Goal: Communication & Community: Answer question/provide support

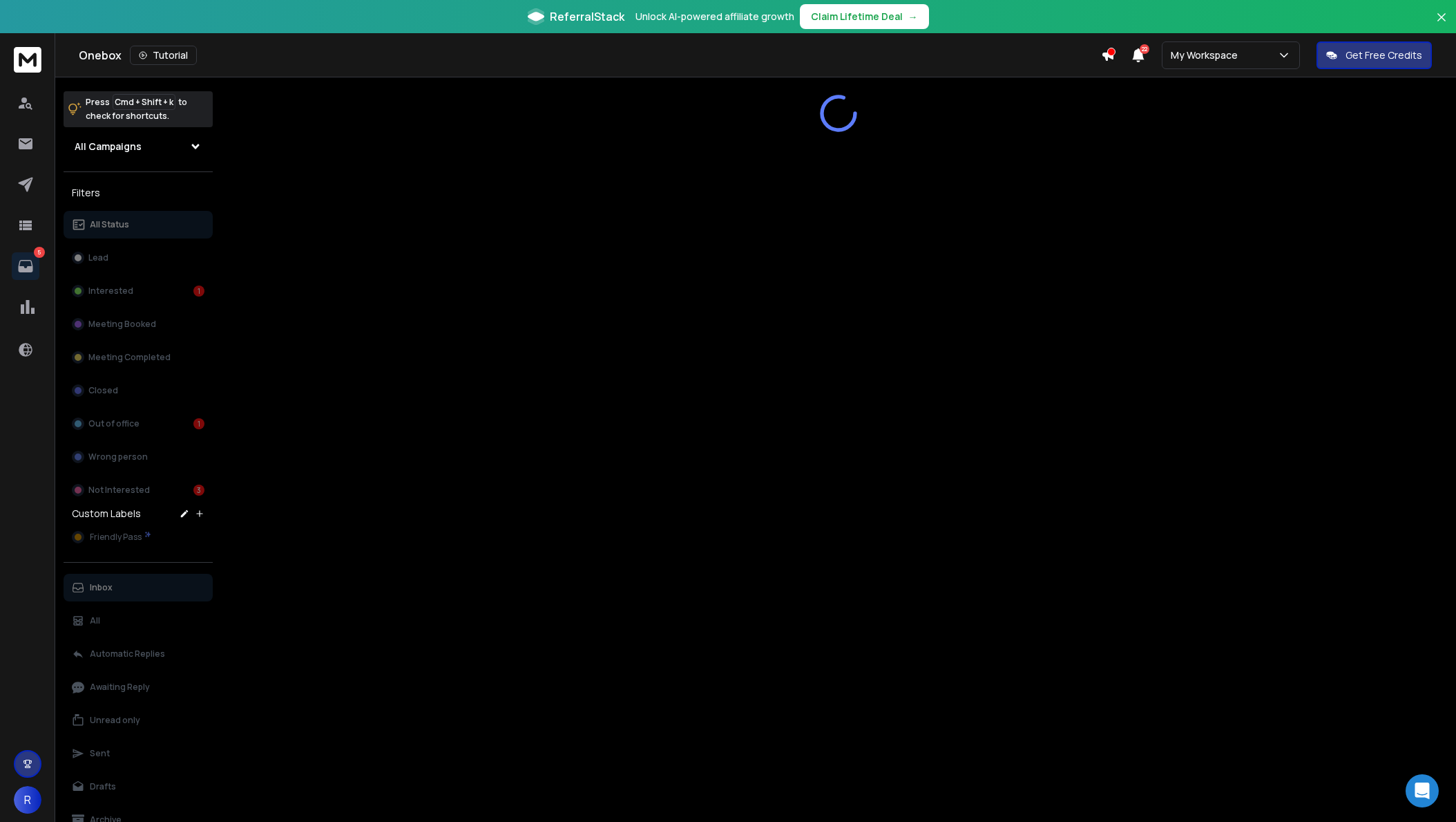
click at [108, 302] on div "All Status Lead Interested 1 Meeting Booked Meeting Completed Closed Out of off…" at bounding box center [138, 356] width 149 height 293
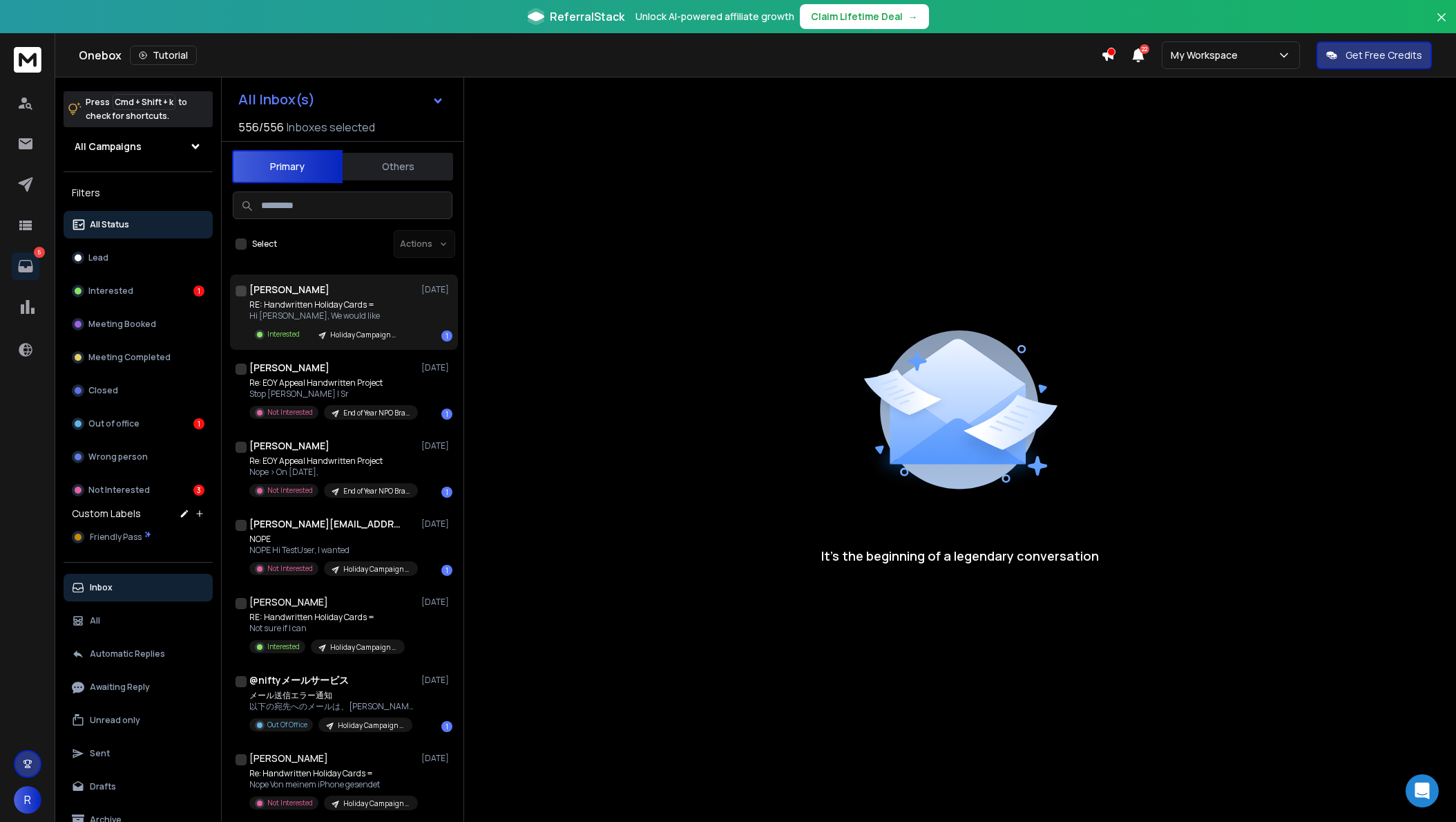
click at [294, 304] on p "RE: Handwritten Holiday Cards =" at bounding box center [328, 304] width 156 height 11
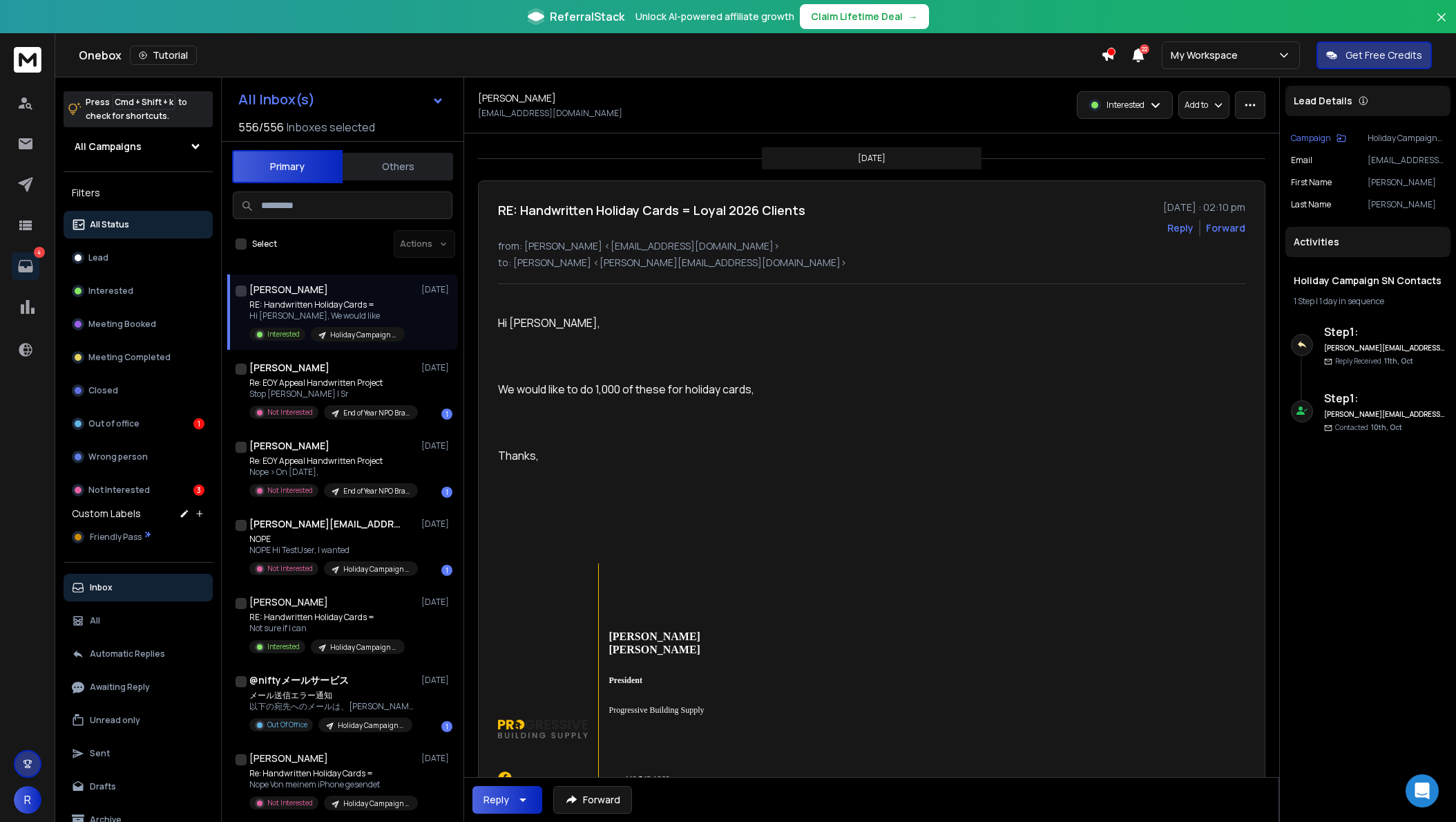
drag, startPoint x: 550, startPoint y: 463, endPoint x: 481, endPoint y: 193, distance: 278.7
copy div "RE: Handwritten Holiday Cards = Loyal 2026 Clients [DATE] : 02:10 pm Reply Forw…"
click at [1180, 219] on div "Reply Forward" at bounding box center [1205, 227] width 82 height 17
click at [1177, 233] on button "Reply" at bounding box center [1180, 227] width 26 height 13
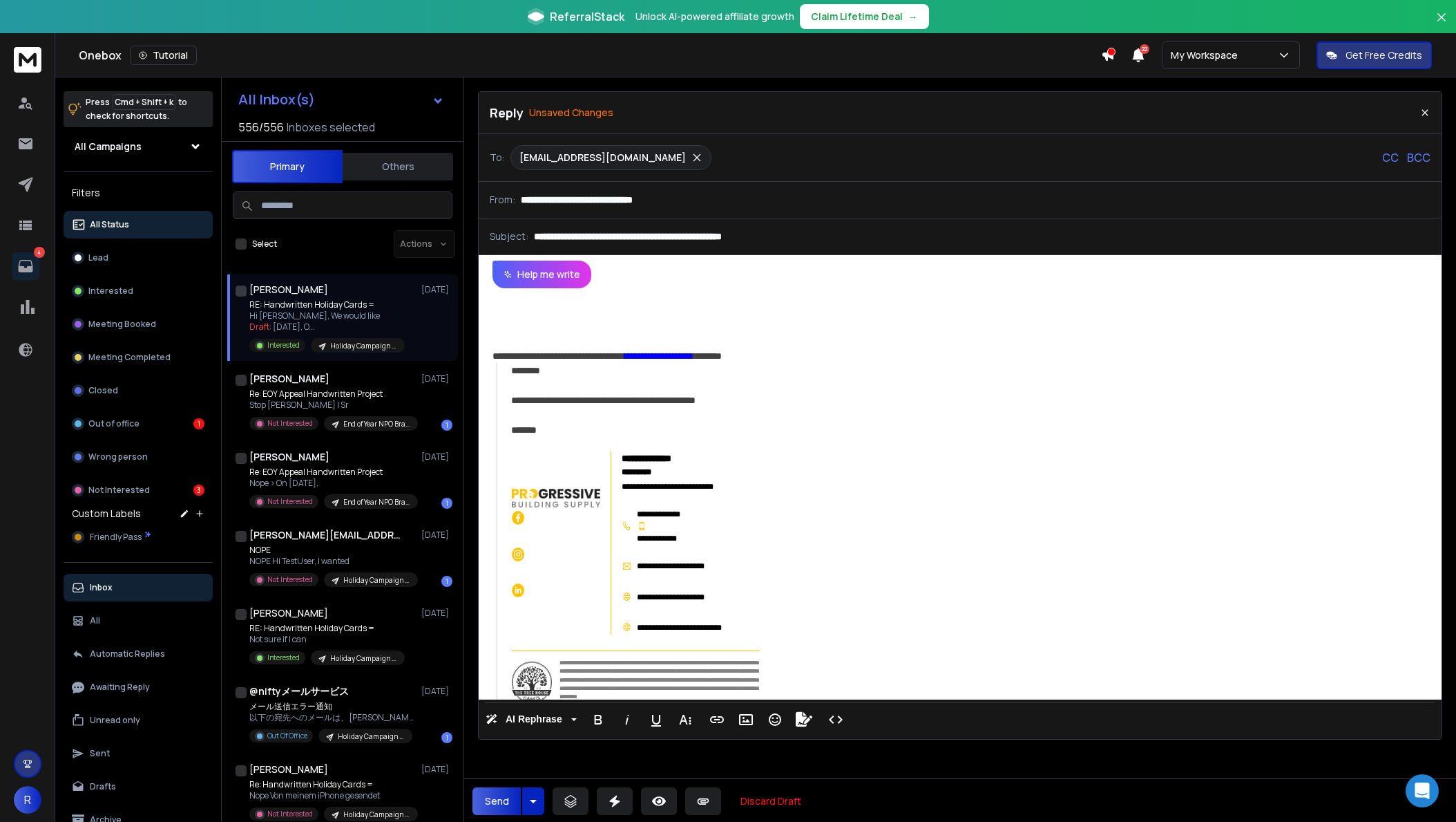
click at [765, 272] on div "Help me write" at bounding box center [960, 273] width 963 height 36
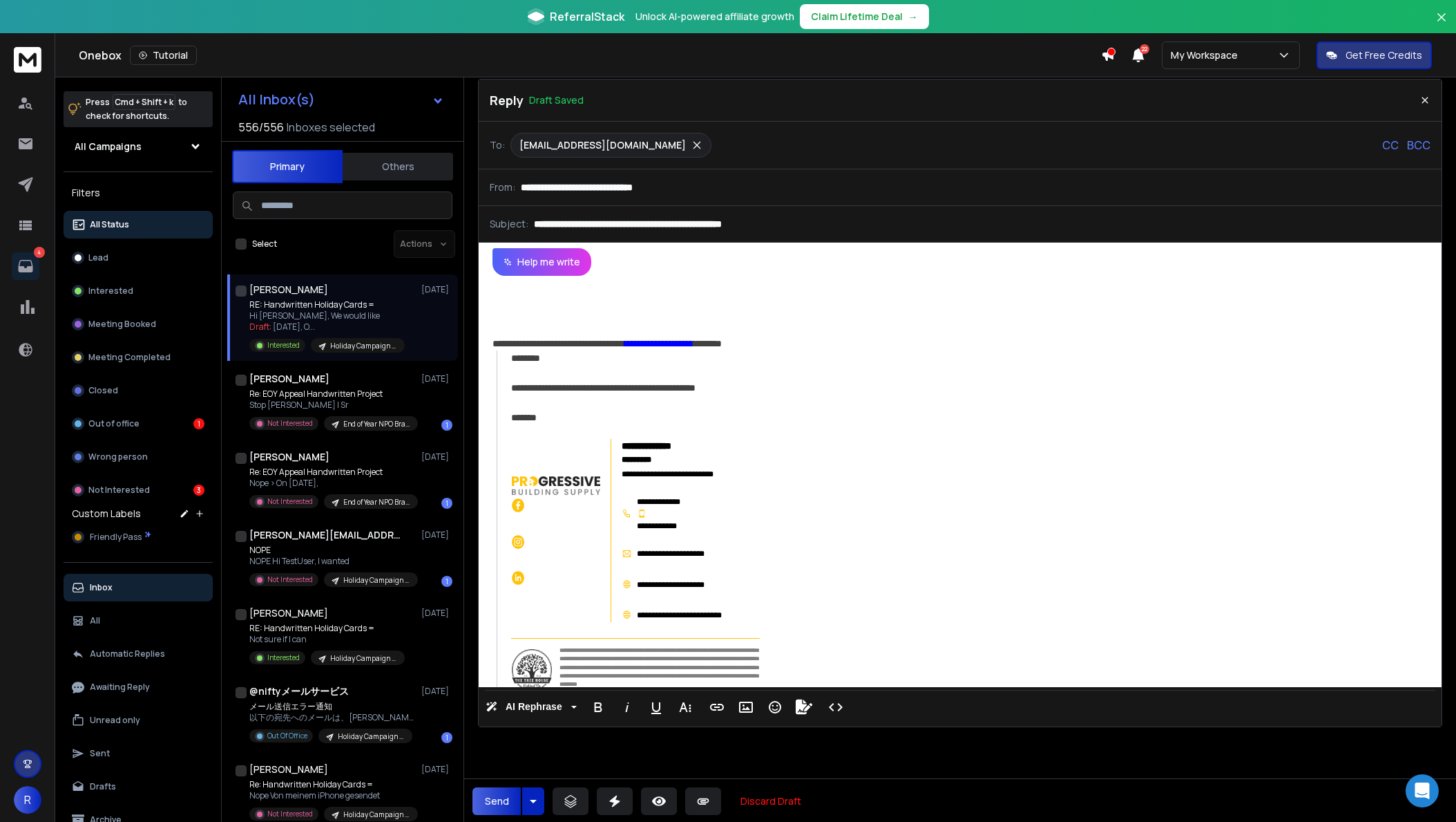
click at [683, 283] on div "**********" at bounding box center [960, 481] width 963 height 411
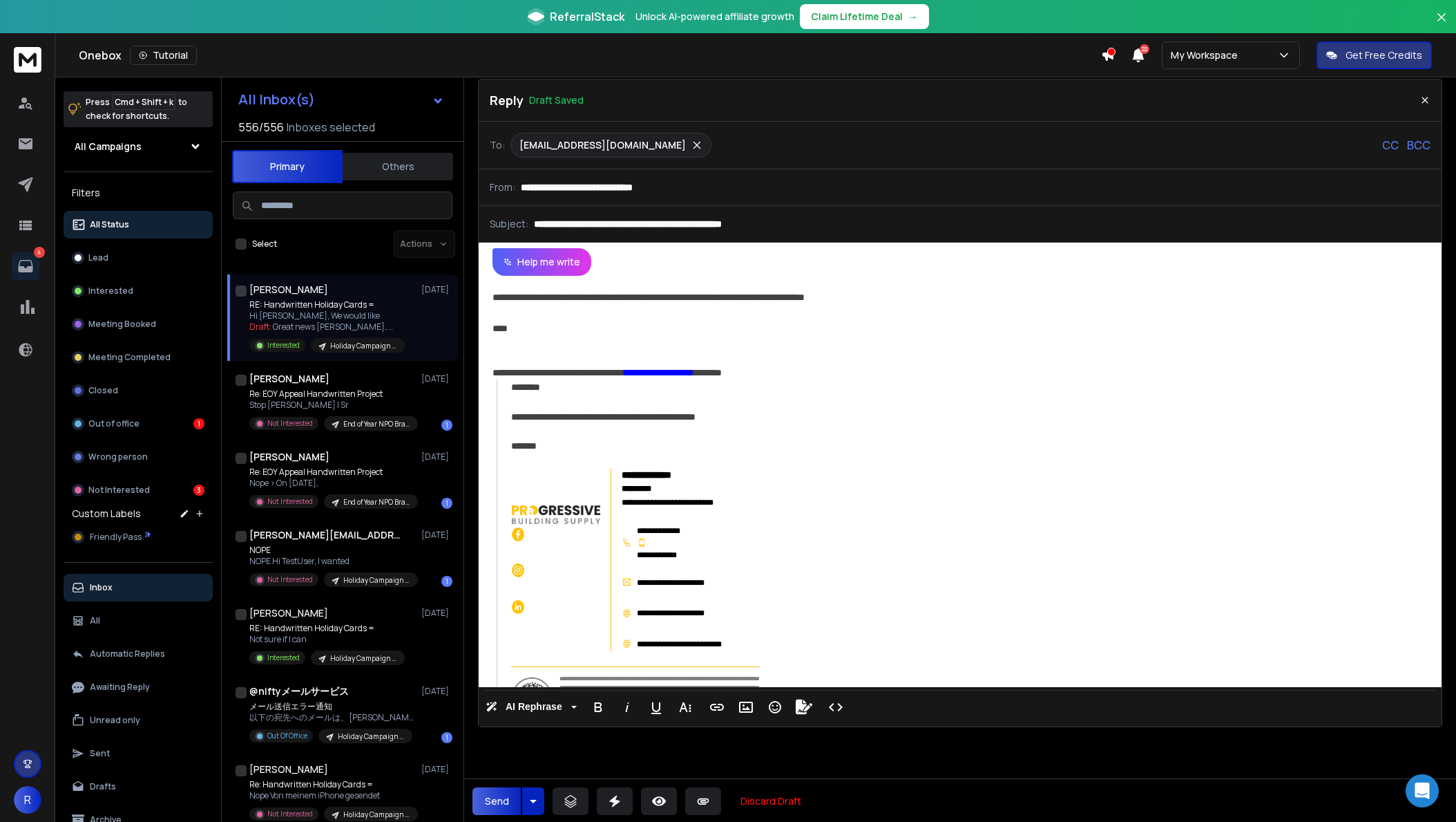
click at [1081, 285] on div "**********" at bounding box center [960, 481] width 963 height 411
click at [490, 795] on button "Send" at bounding box center [497, 801] width 48 height 28
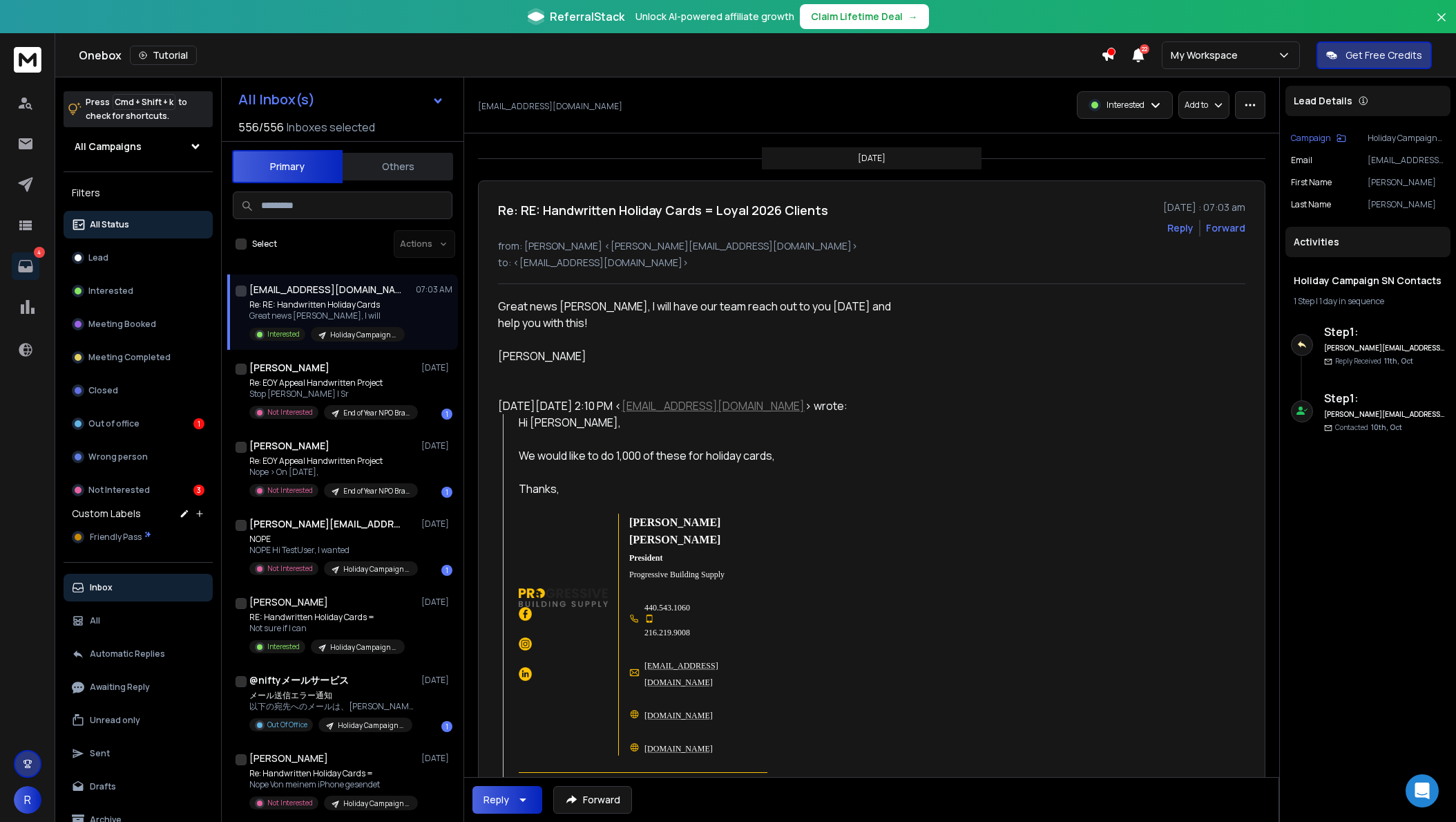
scroll to position [0, 0]
click at [242, 247] on button "SELECT THIS PAGE" at bounding box center [241, 244] width 11 height 11
click at [438, 247] on icon "button" at bounding box center [443, 244] width 11 height 11
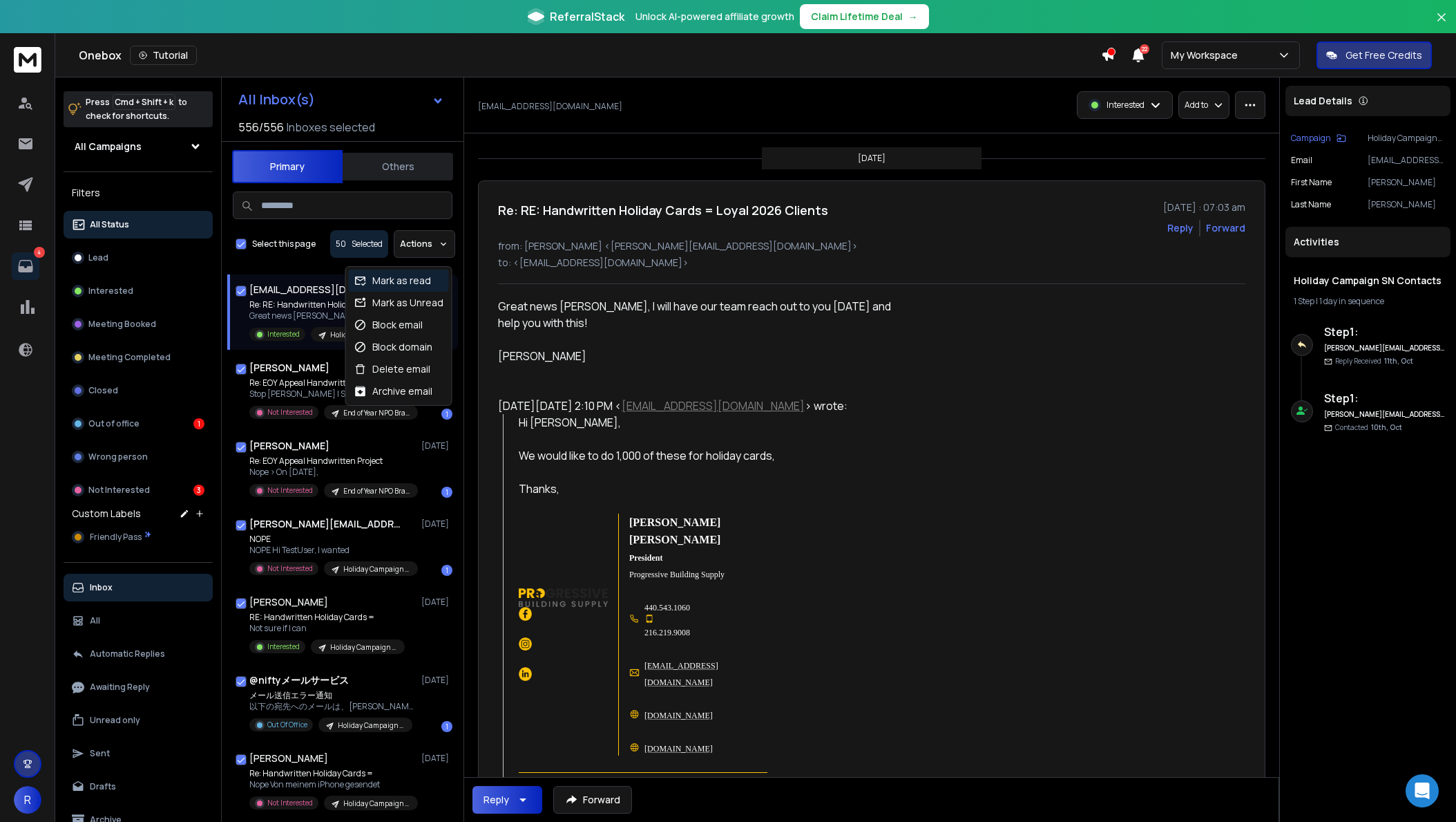
click at [412, 277] on div "Mark as read" at bounding box center [393, 280] width 77 height 13
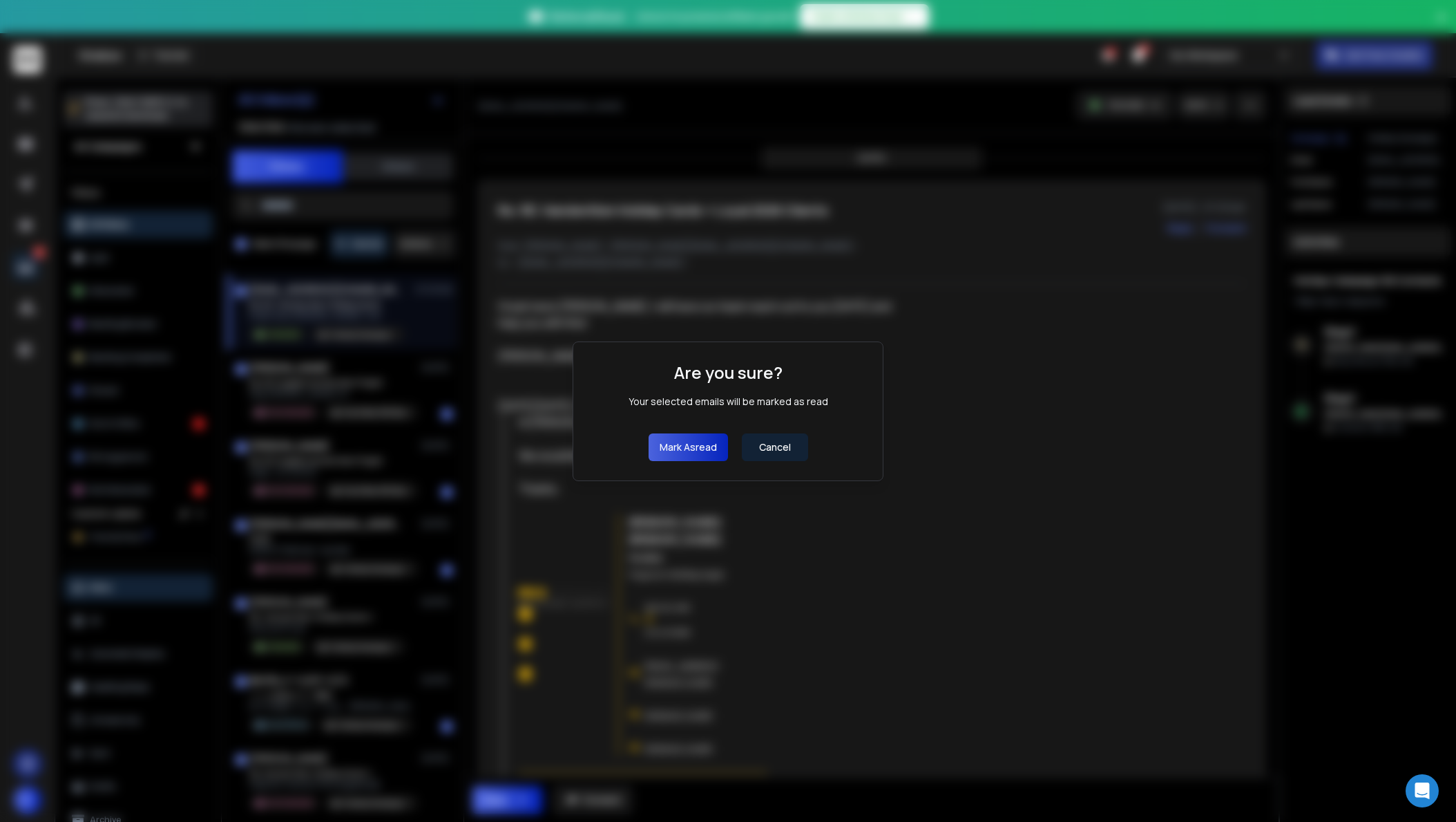
click at [694, 449] on p "Mark as read" at bounding box center [688, 447] width 57 height 13
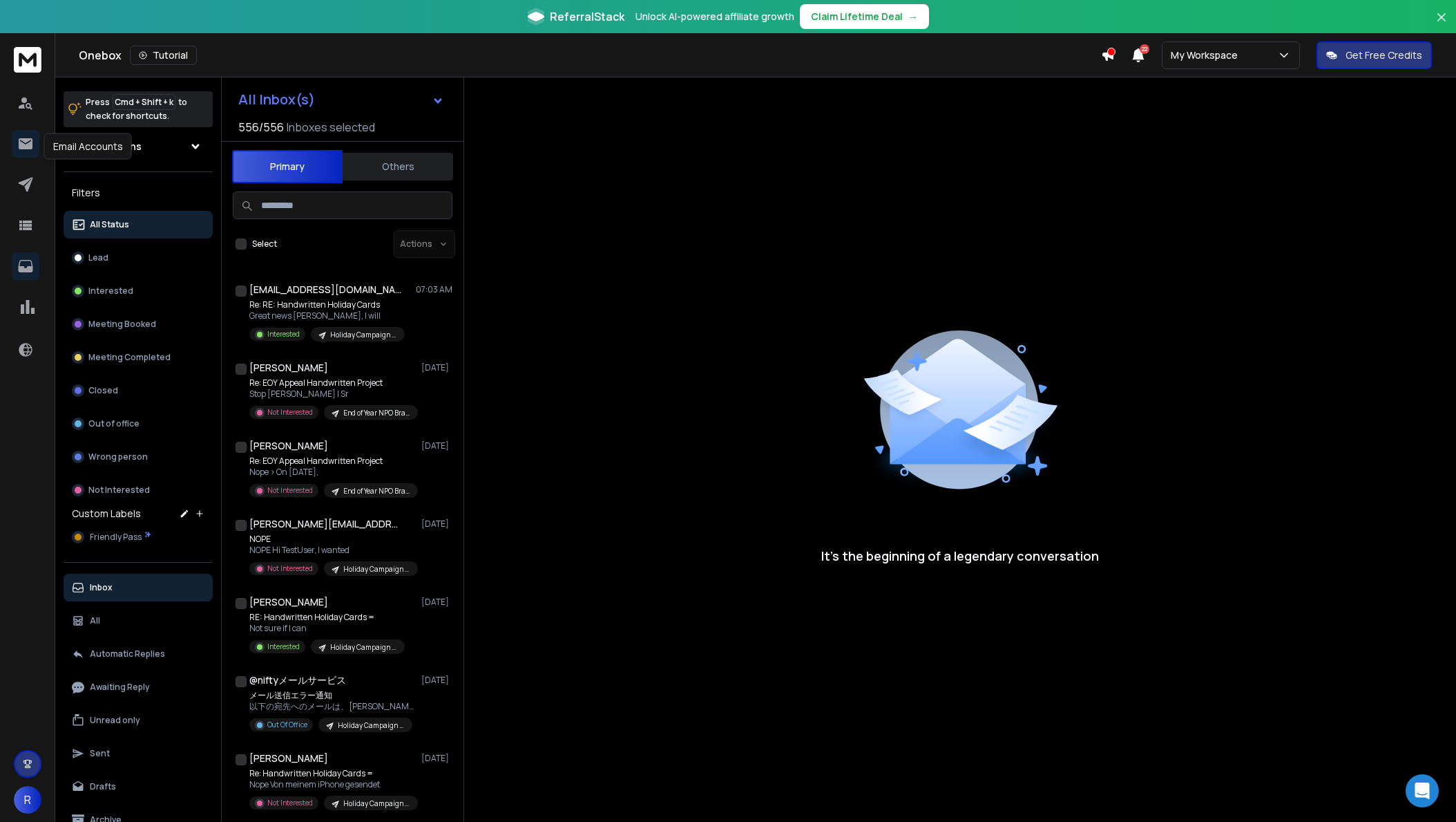
click at [22, 147] on icon at bounding box center [25, 143] width 13 height 11
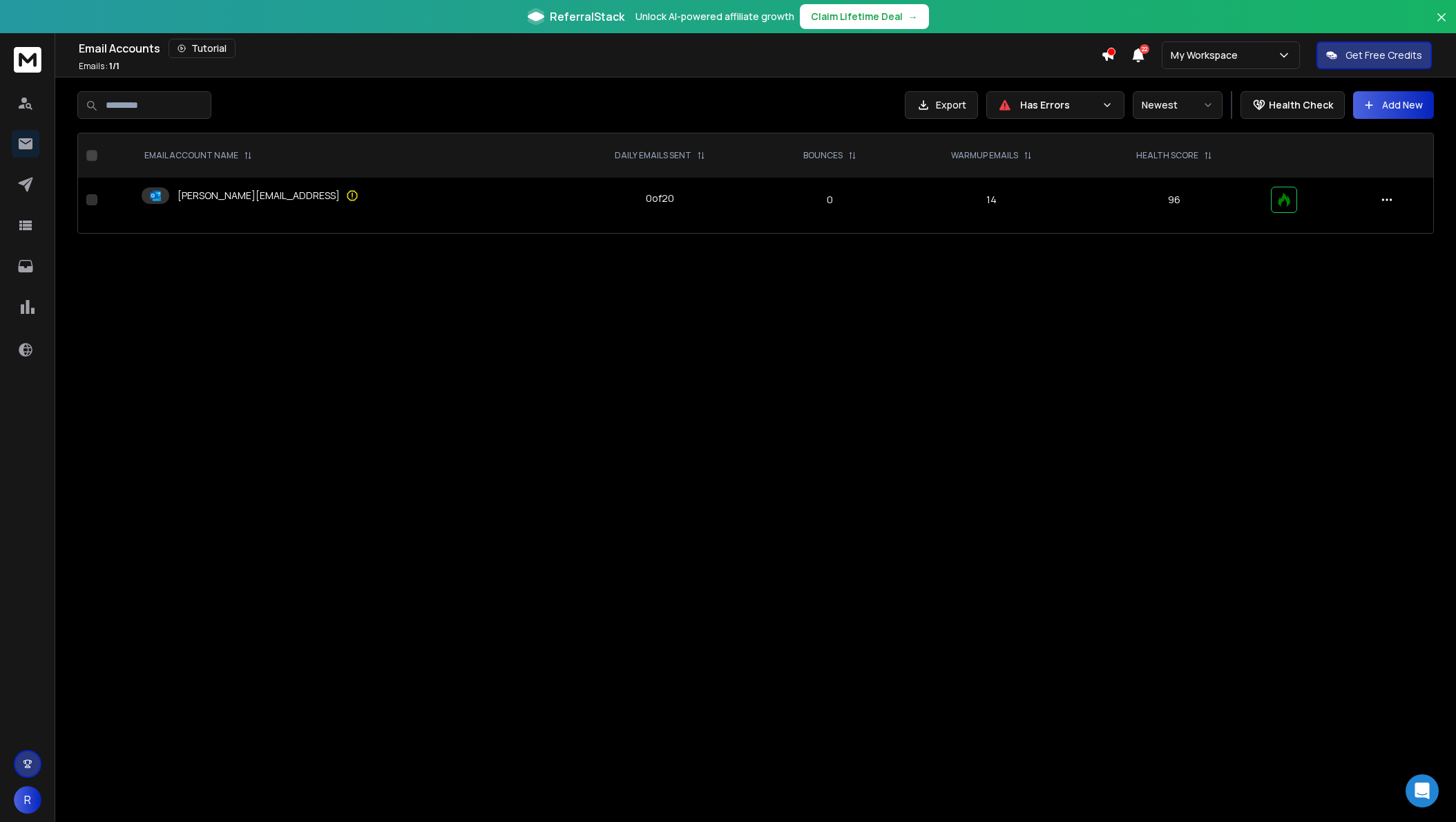
click at [1095, 116] on div "Has Errors" at bounding box center [1055, 105] width 138 height 28
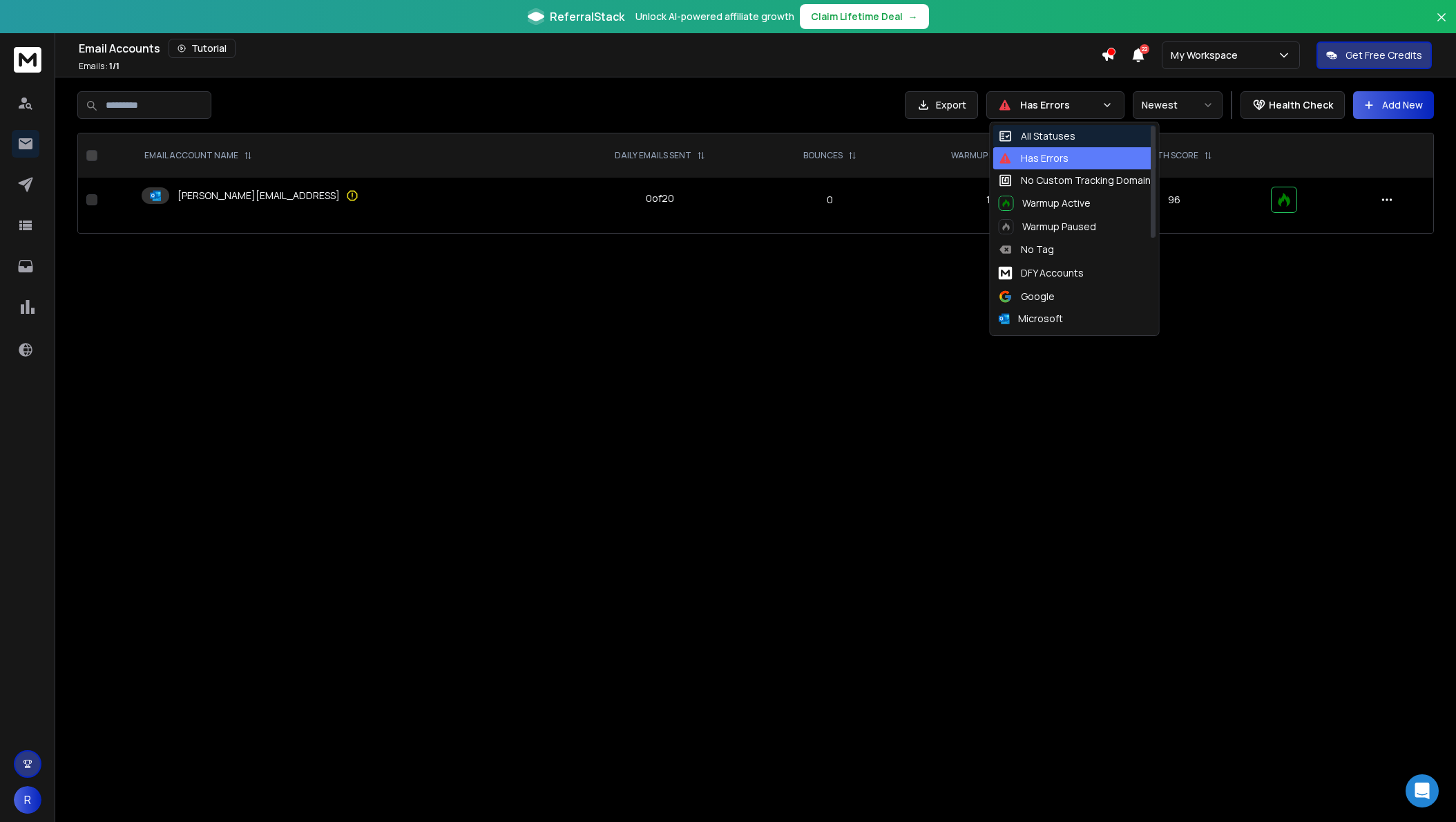
click at [1072, 137] on div "All Statuses" at bounding box center [1037, 135] width 77 height 13
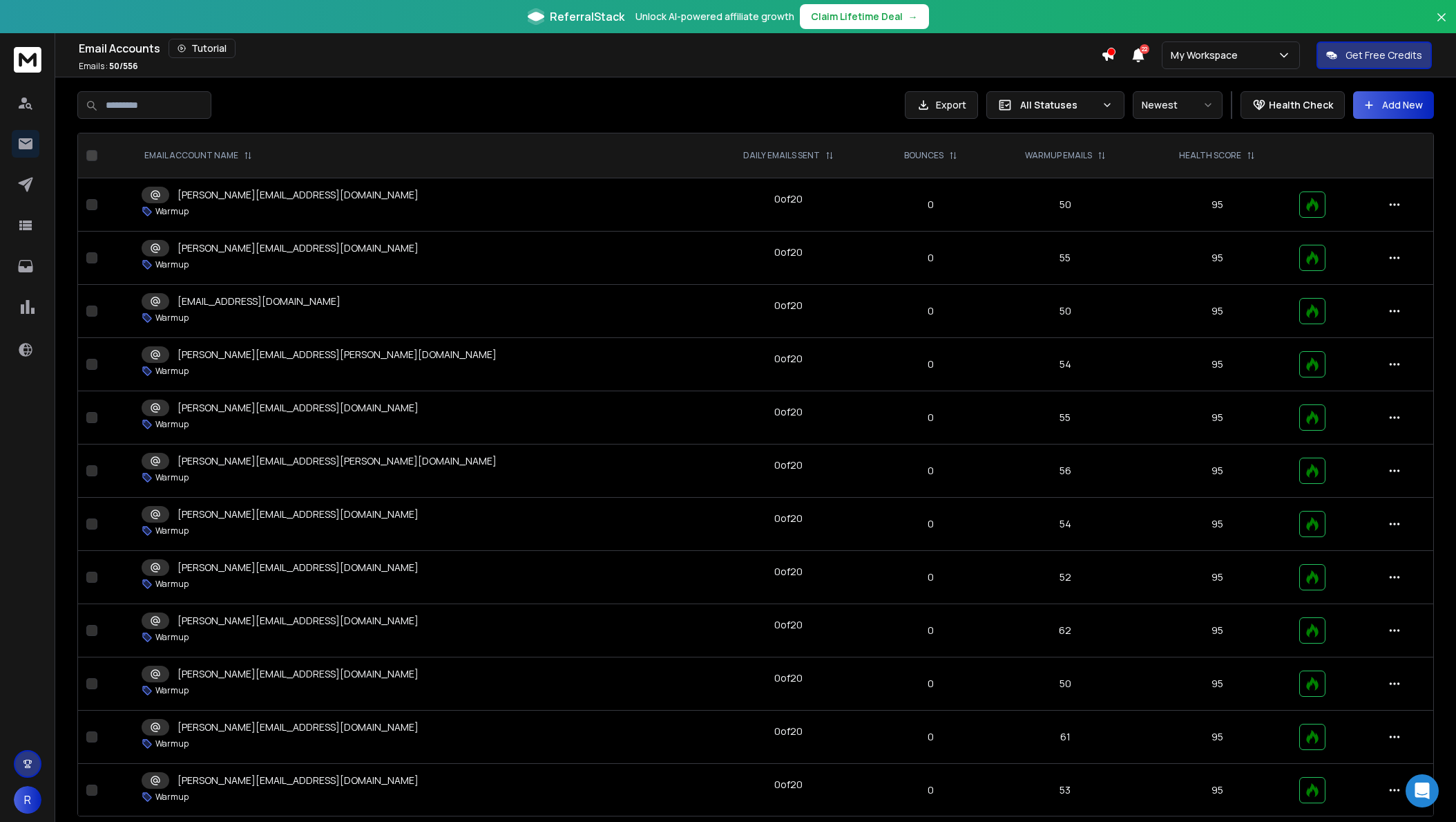
click at [381, 191] on div "ricke@simplynotedengagevision.com" at bounding box center [418, 194] width 553 height 17
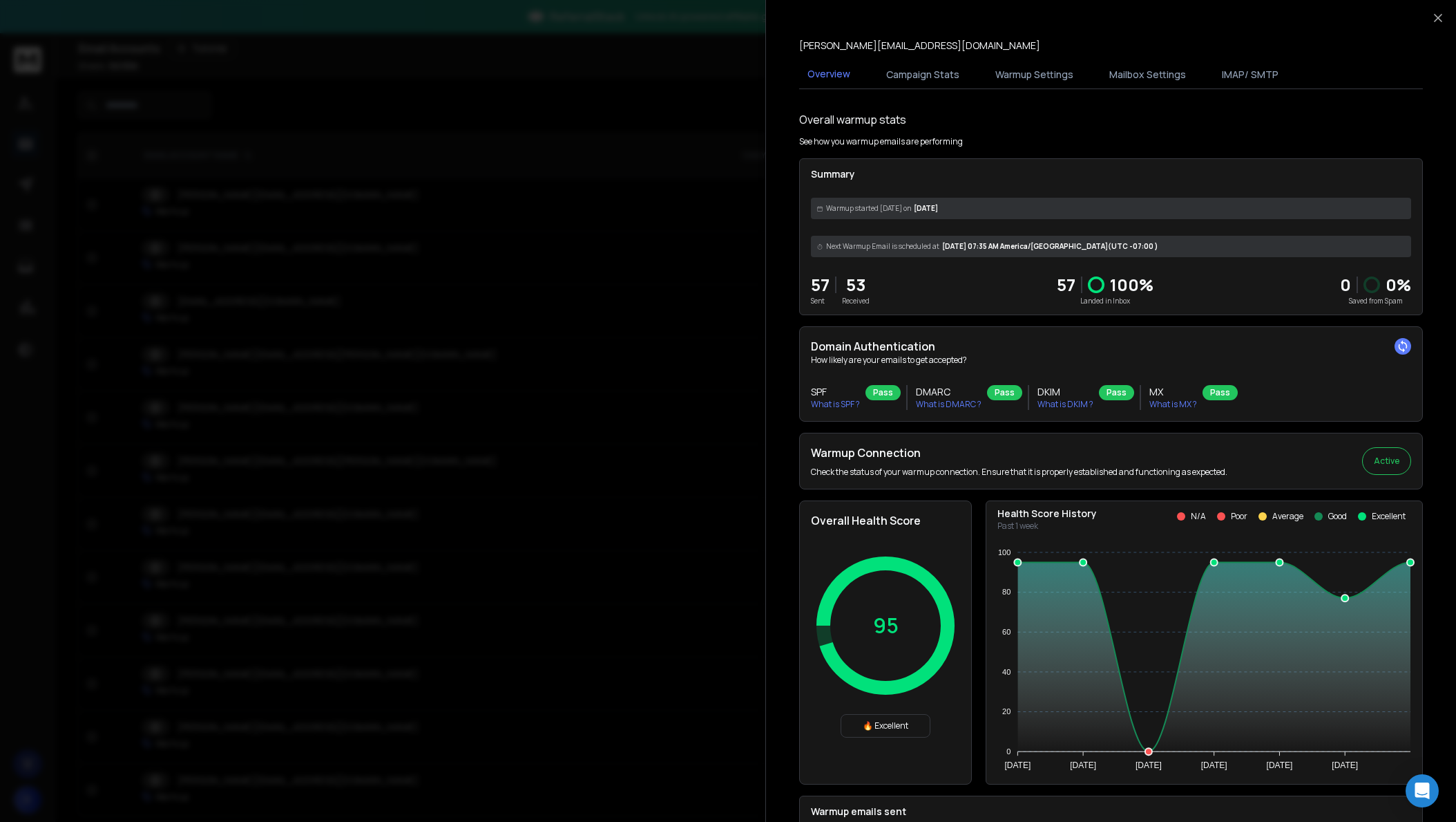
click at [1139, 77] on button "Mailbox Settings" at bounding box center [1147, 74] width 93 height 30
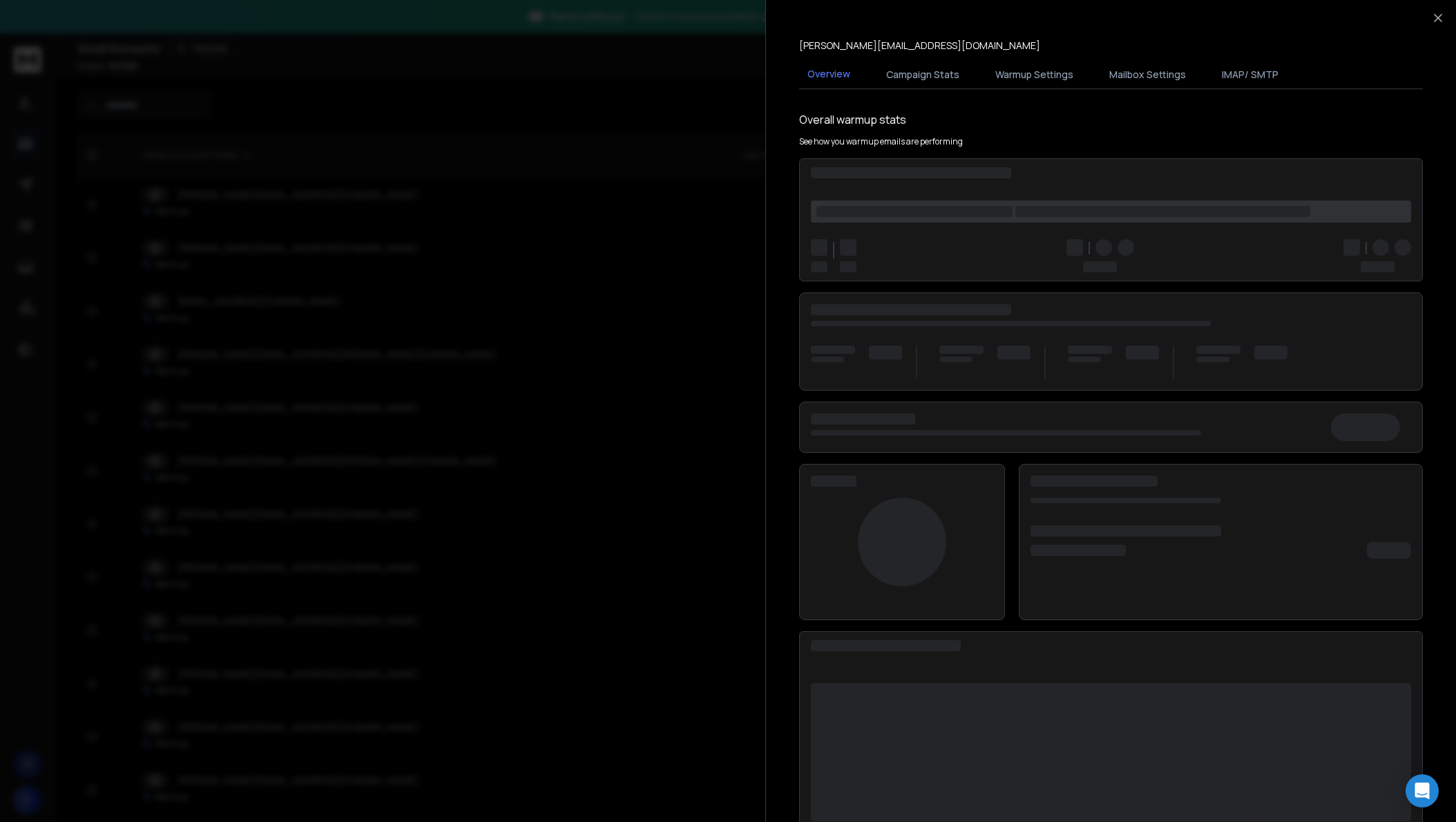
click at [677, 168] on div at bounding box center [728, 411] width 1456 height 822
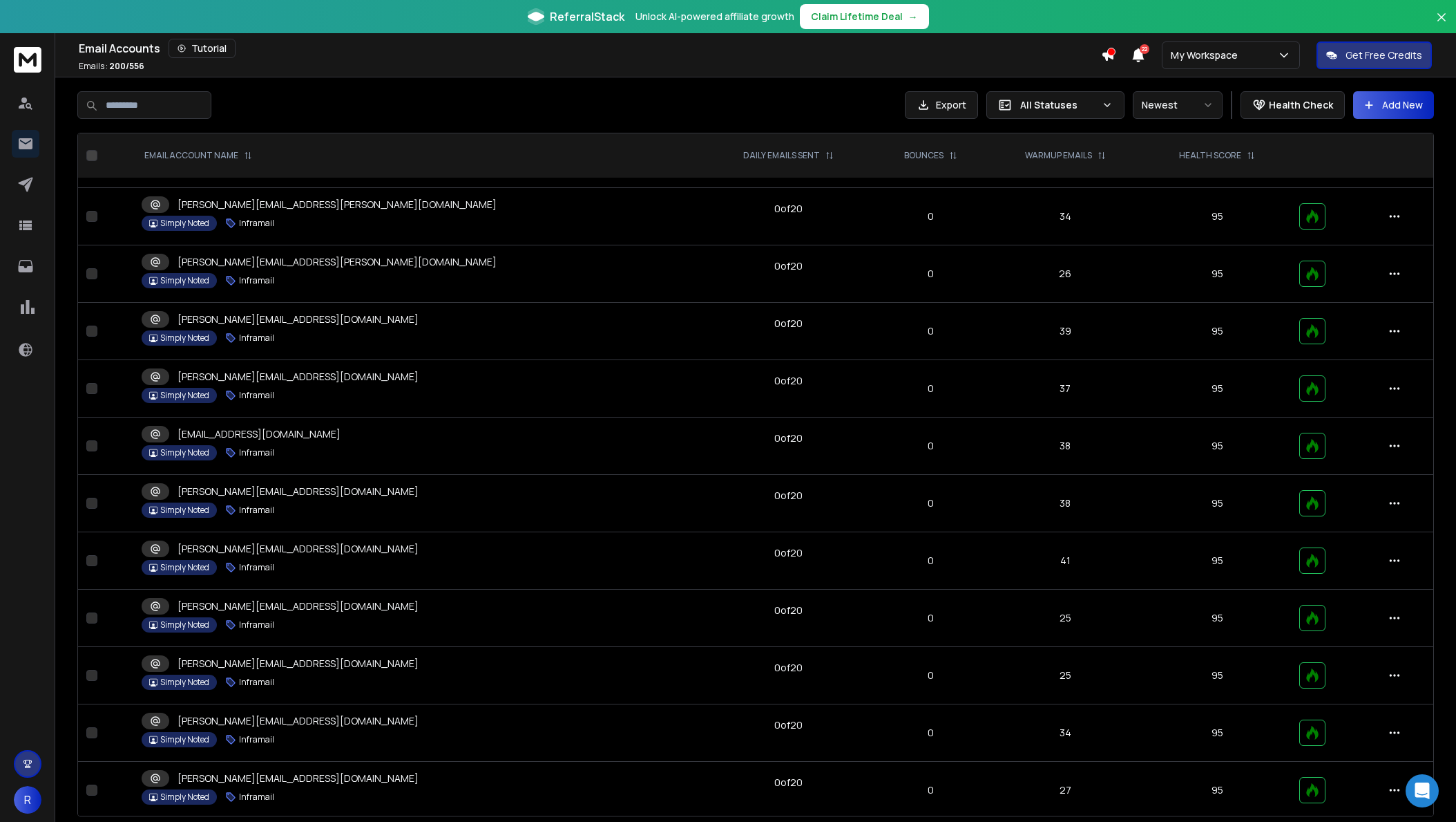
scroll to position [10892, 0]
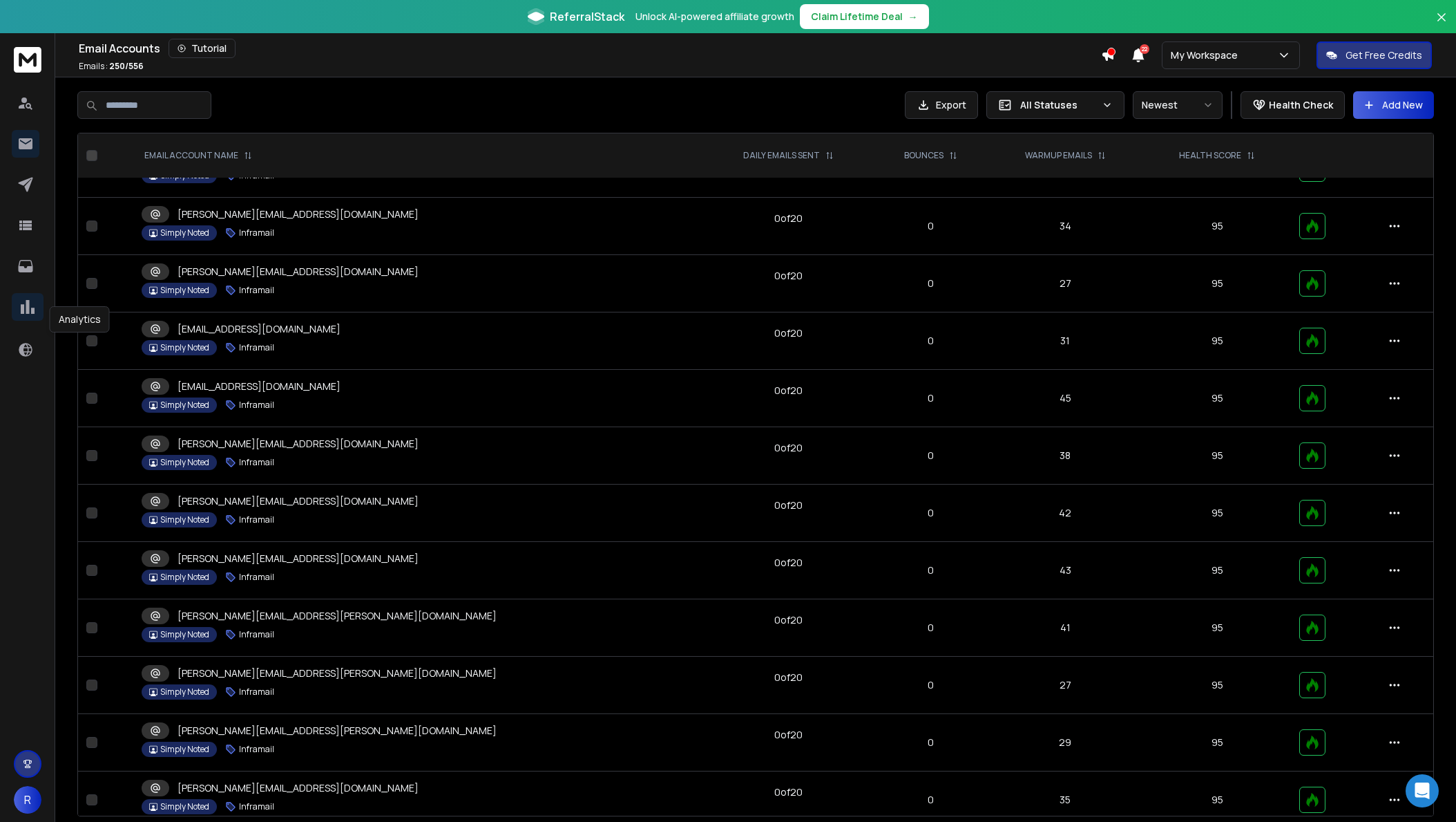
click at [26, 313] on icon at bounding box center [27, 306] width 13 height 13
